Goal: Navigation & Orientation: Find specific page/section

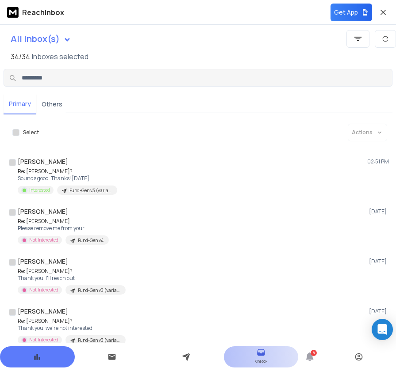
click at [38, 355] on icon at bounding box center [37, 357] width 9 height 9
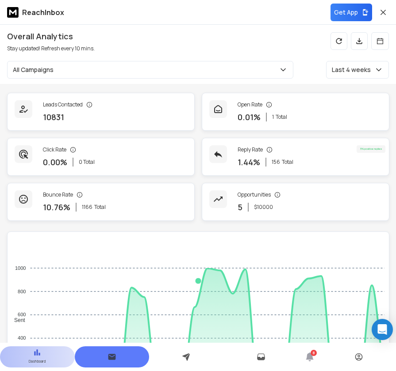
click at [104, 361] on div at bounding box center [112, 357] width 75 height 21
click at [113, 356] on icon at bounding box center [111, 357] width 9 height 9
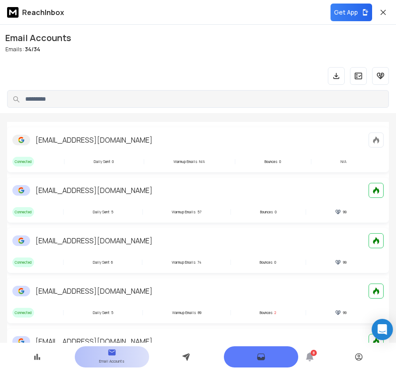
click at [268, 364] on div at bounding box center [261, 357] width 75 height 21
click at [261, 361] on icon at bounding box center [260, 357] width 9 height 9
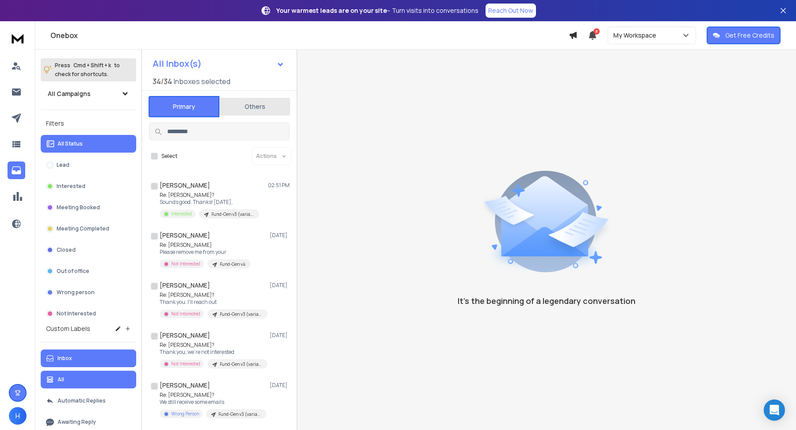
click at [95, 371] on button "All" at bounding box center [89, 380] width 96 height 18
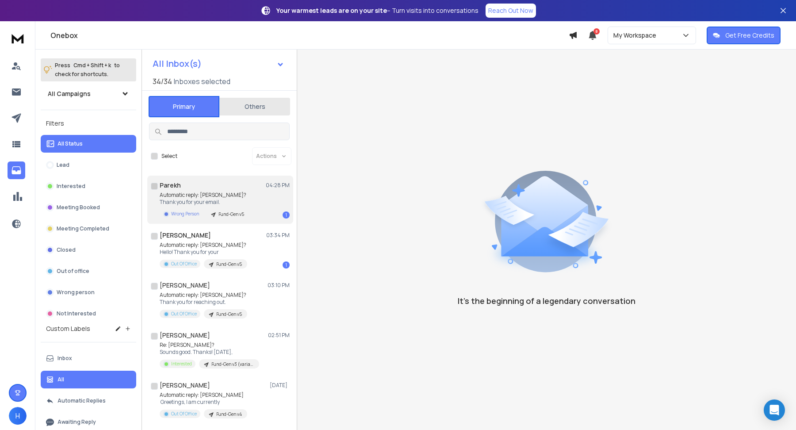
click at [262, 199] on div "Automatic reply: [PERSON_NAME]? Thank you for your email. Wrong Person Fund-Gen…" at bounding box center [225, 204] width 130 height 27
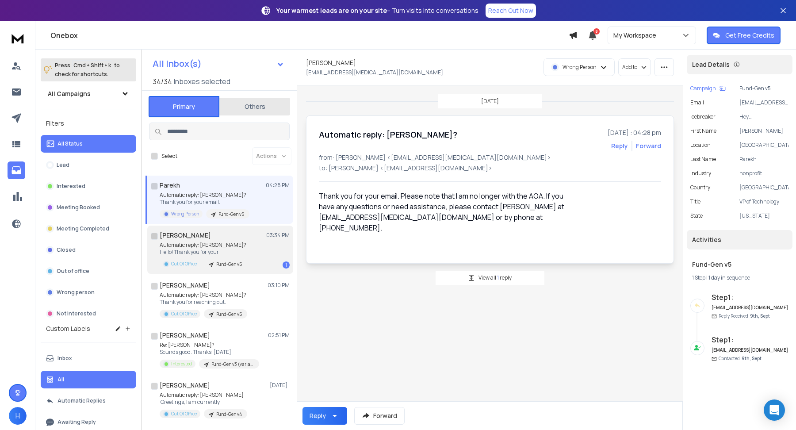
click at [261, 248] on div "Automatic reply: [PERSON_NAME]? Hello! Thank you for your Out Of Office Fund-Ge…" at bounding box center [225, 254] width 130 height 27
